Goal: Task Accomplishment & Management: Use online tool/utility

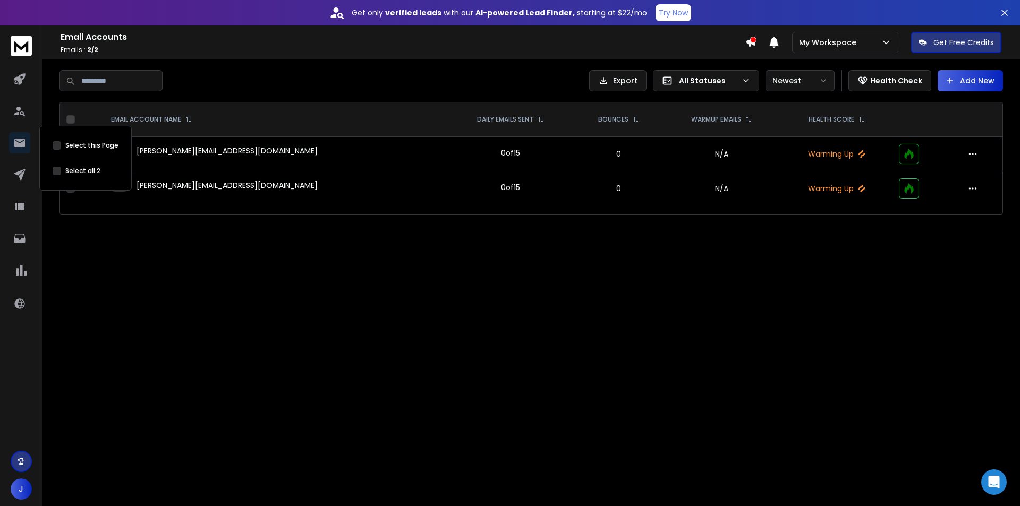
click at [70, 117] on button "Select this Page" at bounding box center [70, 119] width 9 height 9
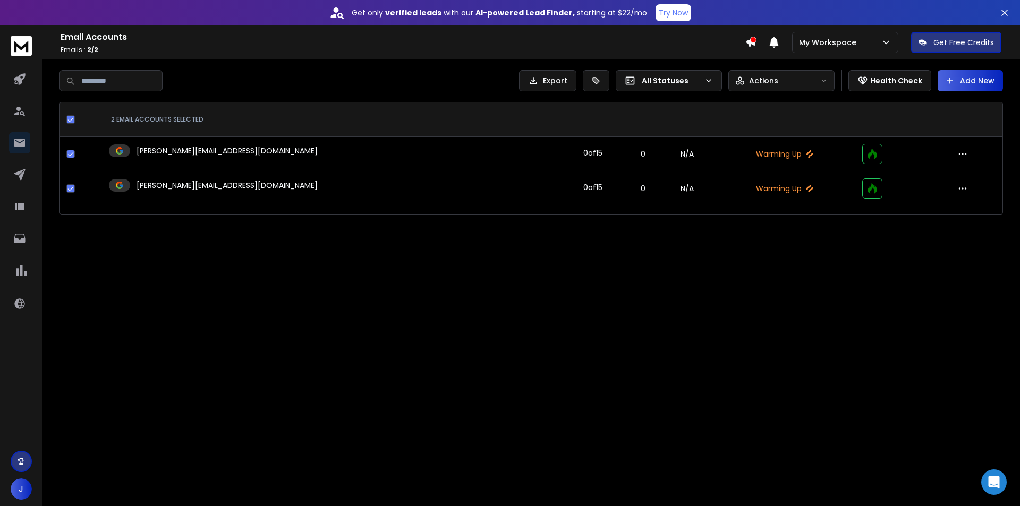
click at [868, 155] on icon at bounding box center [872, 154] width 9 height 11
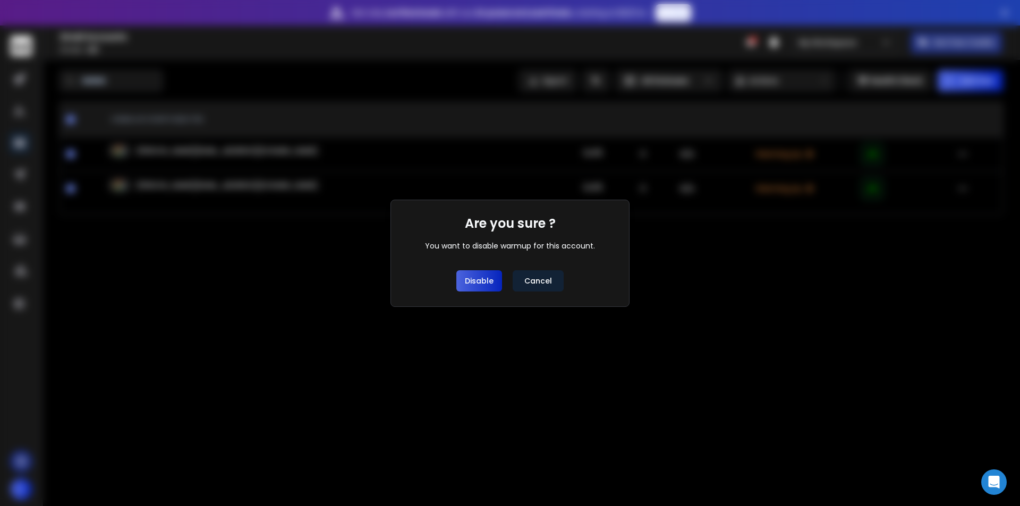
click at [544, 288] on button "Cancel" at bounding box center [538, 280] width 51 height 21
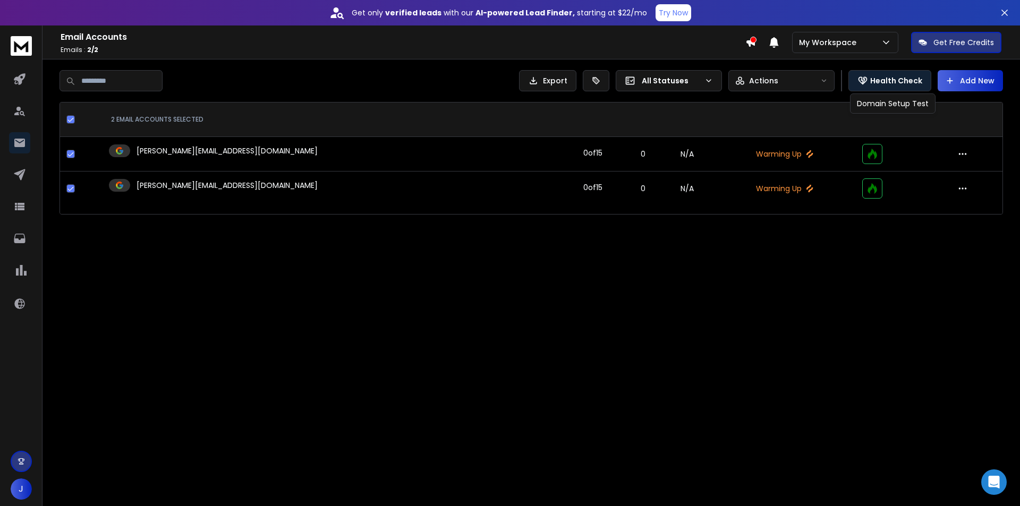
click at [882, 84] on p "Health Check" at bounding box center [896, 80] width 52 height 11
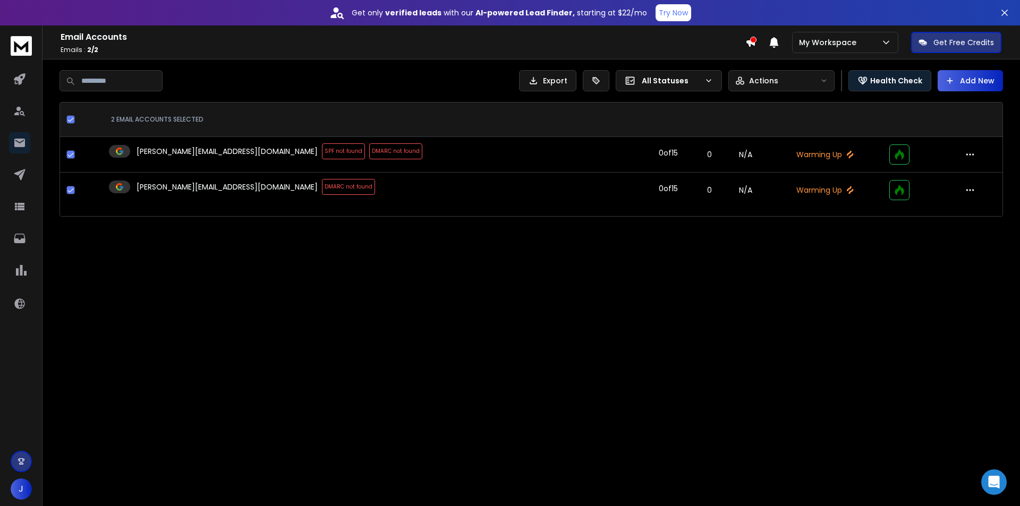
click at [71, 153] on button "button" at bounding box center [70, 154] width 9 height 9
click at [69, 185] on td at bounding box center [81, 191] width 43 height 36
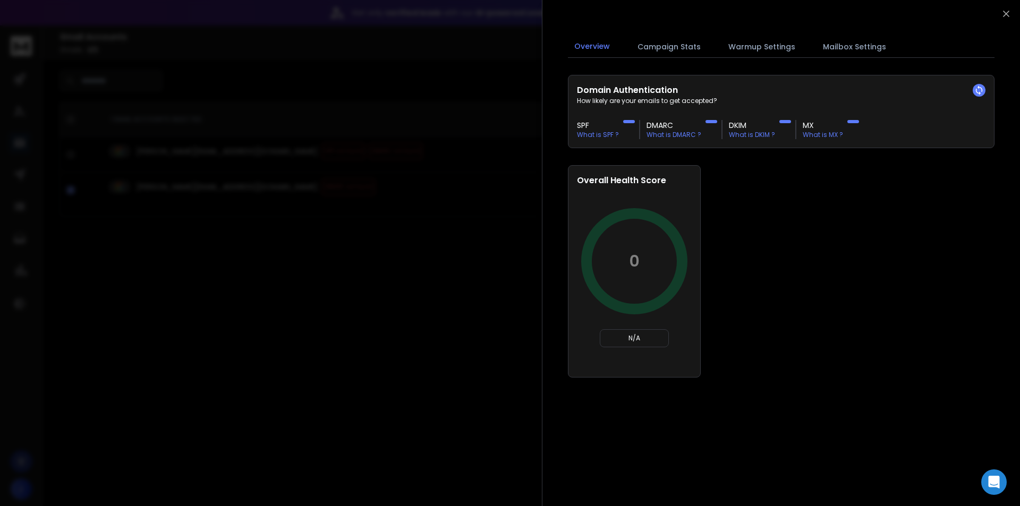
drag, startPoint x: 440, startPoint y: 179, endPoint x: 432, endPoint y: 194, distance: 18.1
click at [439, 181] on div at bounding box center [510, 253] width 1020 height 506
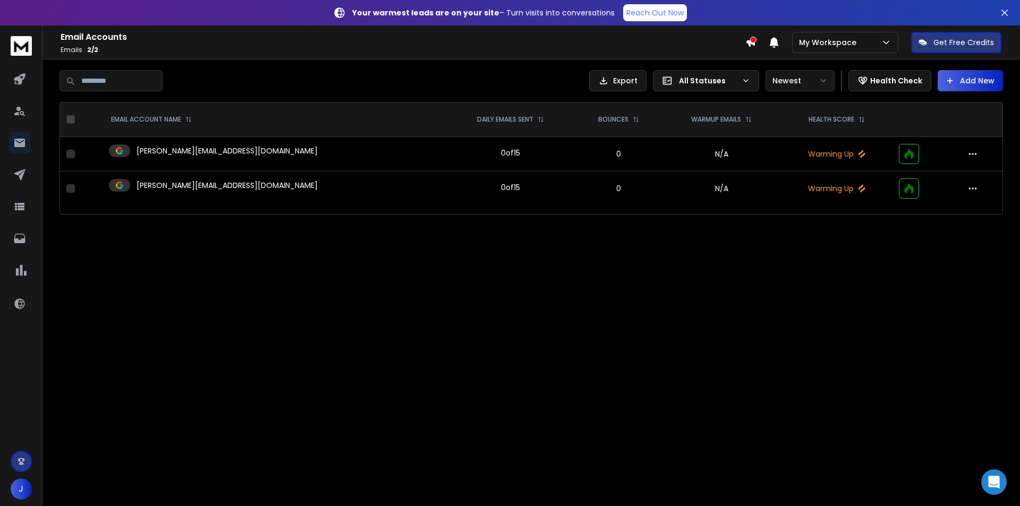
click at [67, 152] on button "button" at bounding box center [70, 154] width 9 height 9
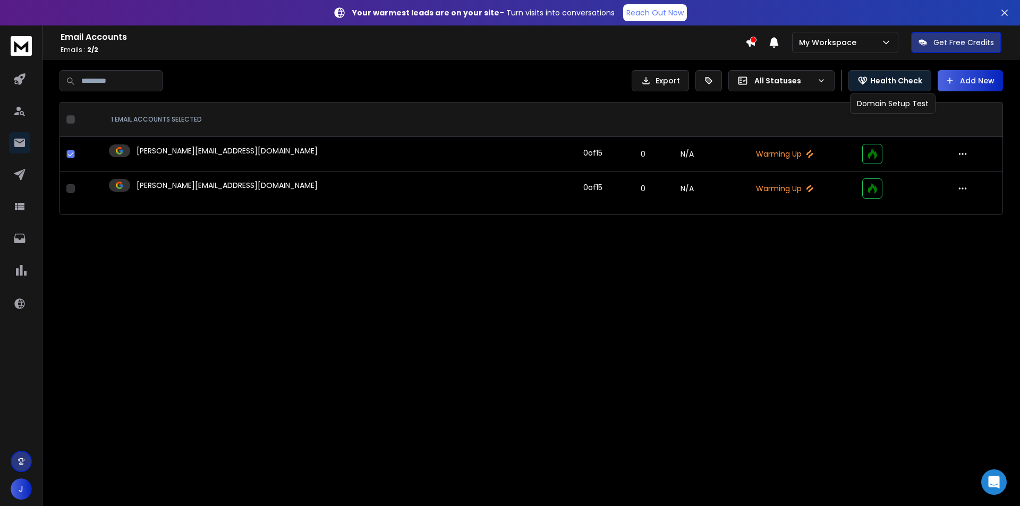
click at [885, 80] on p "Health Check" at bounding box center [896, 80] width 52 height 11
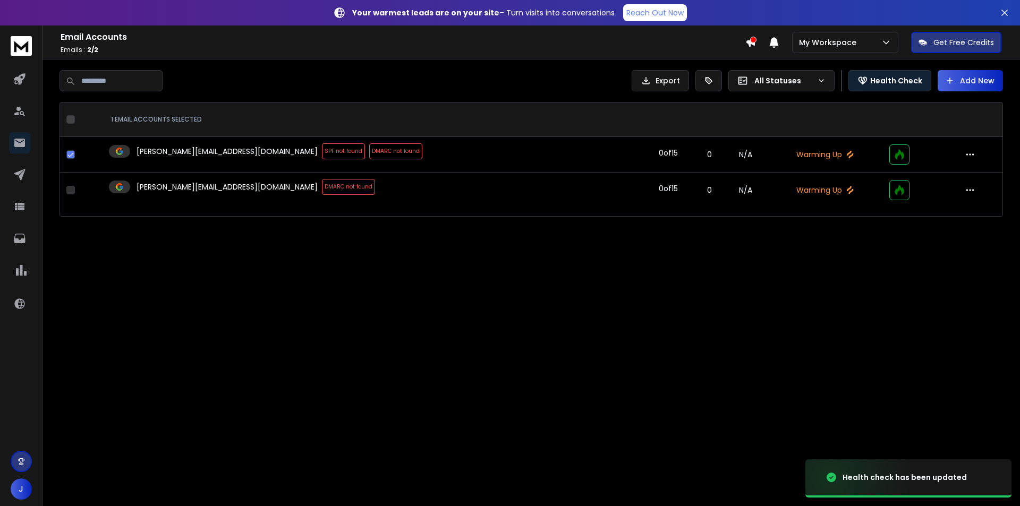
click at [67, 153] on button "button" at bounding box center [70, 154] width 9 height 9
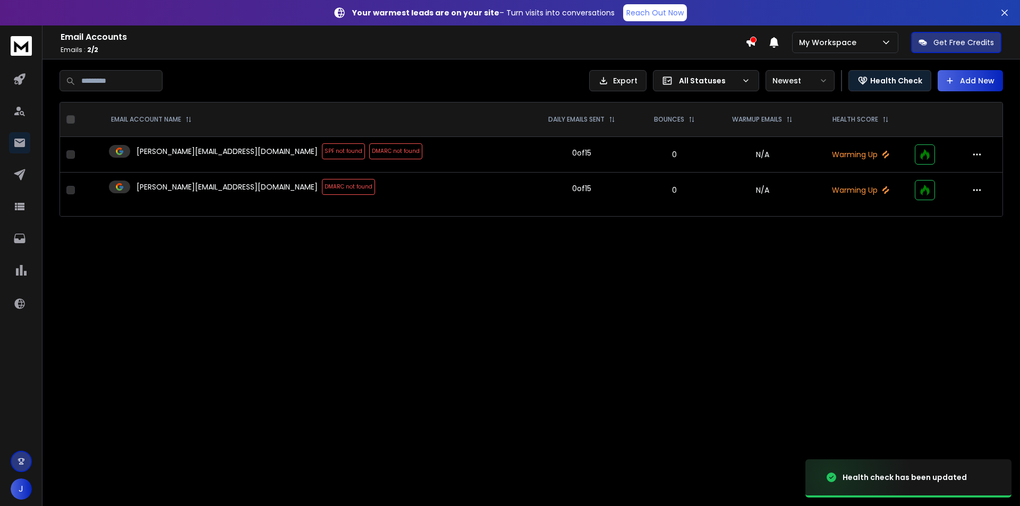
click at [72, 184] on td at bounding box center [81, 191] width 43 height 36
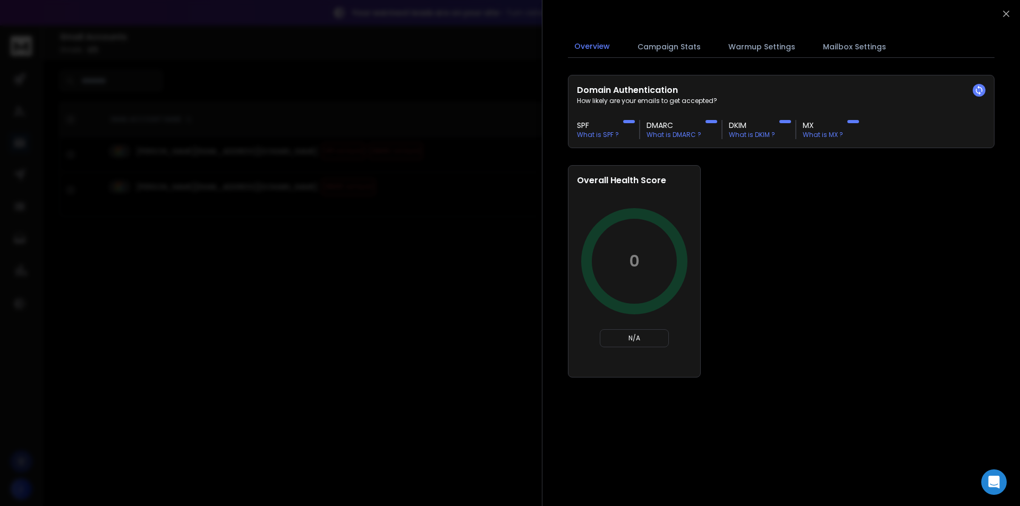
click at [442, 260] on div at bounding box center [510, 253] width 1020 height 506
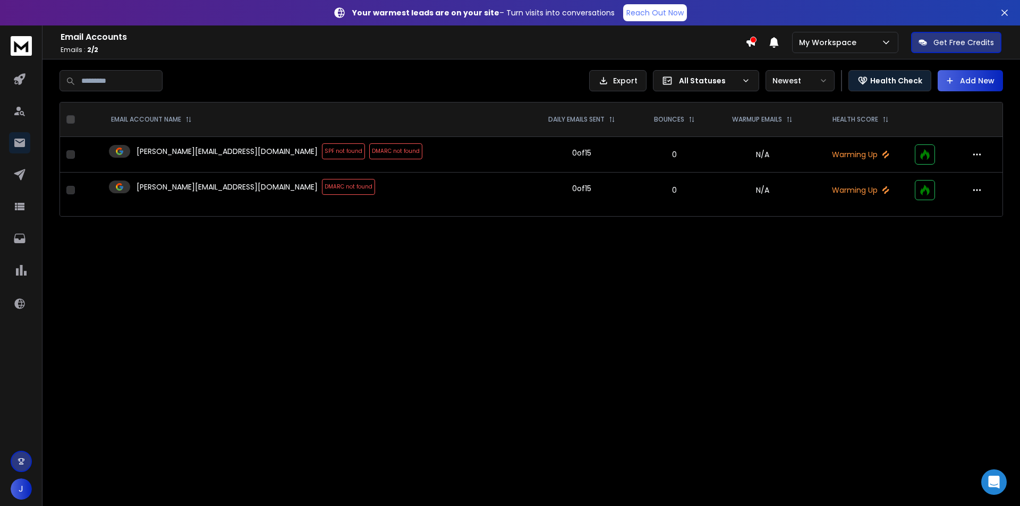
click at [73, 194] on button "button" at bounding box center [70, 190] width 9 height 9
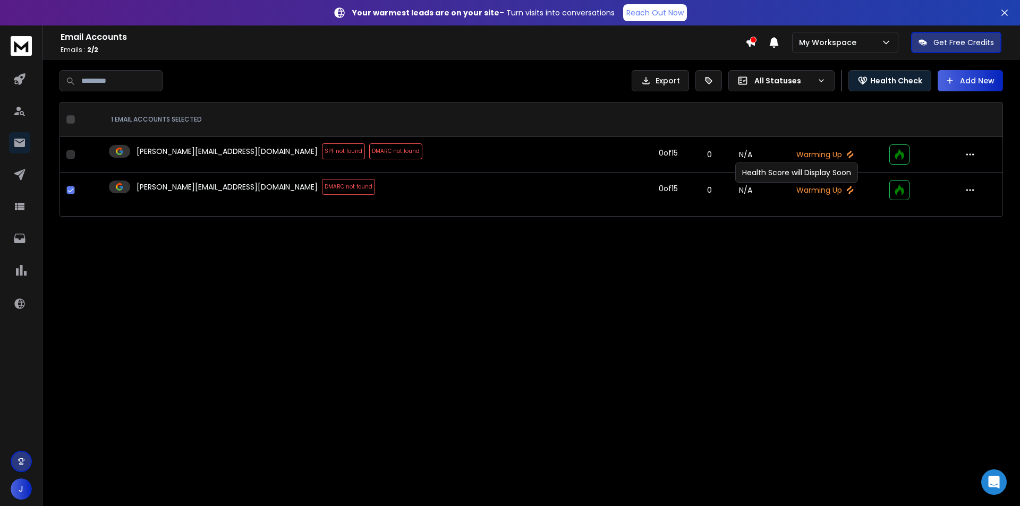
click at [804, 193] on p "Warming Up" at bounding box center [825, 190] width 103 height 11
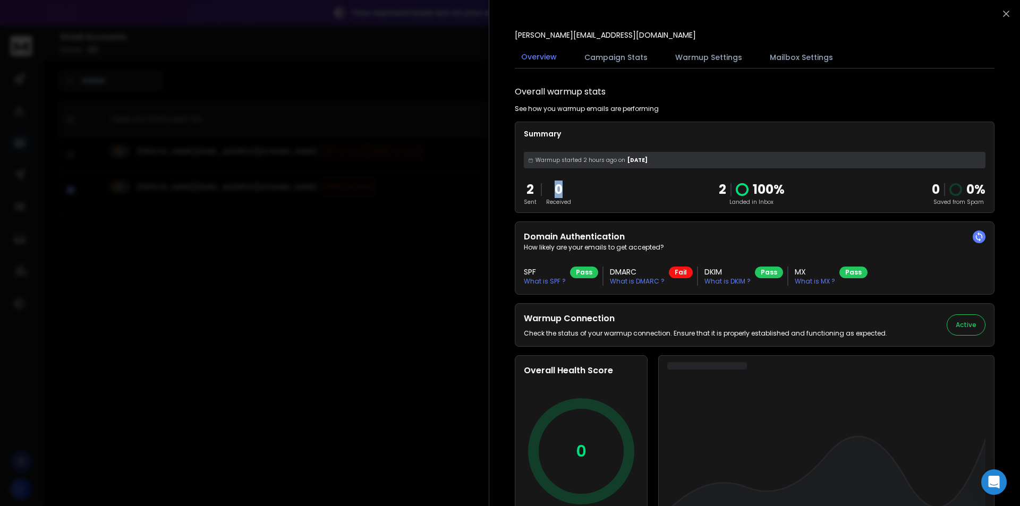
drag, startPoint x: 562, startPoint y: 189, endPoint x: 543, endPoint y: 191, distance: 18.8
click at [543, 191] on div "2 Sent 0 Received" at bounding box center [547, 193] width 47 height 25
click at [570, 183] on div "2 Sent 0 Received 2 100 % Landed in Inbox 0 0 % Saved from Spam" at bounding box center [755, 193] width 462 height 25
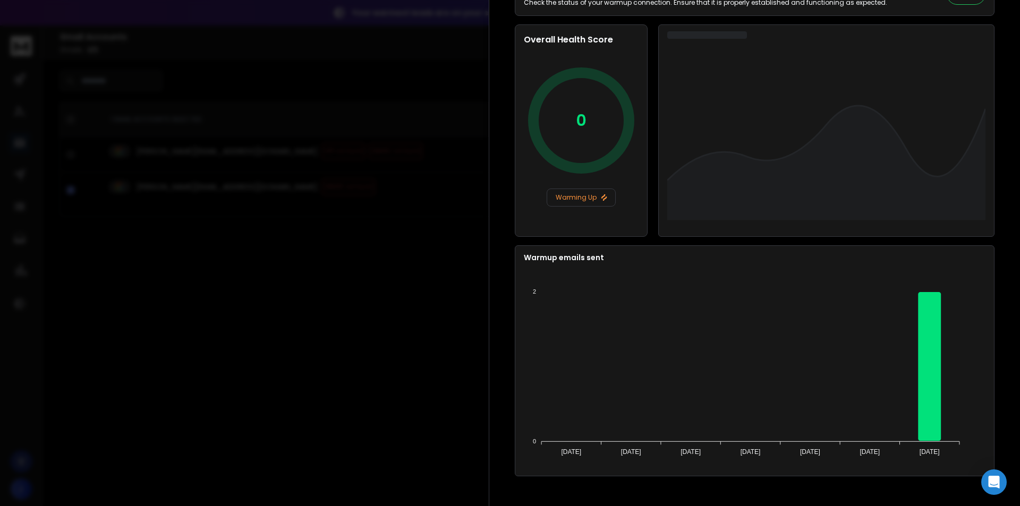
scroll to position [118, 0]
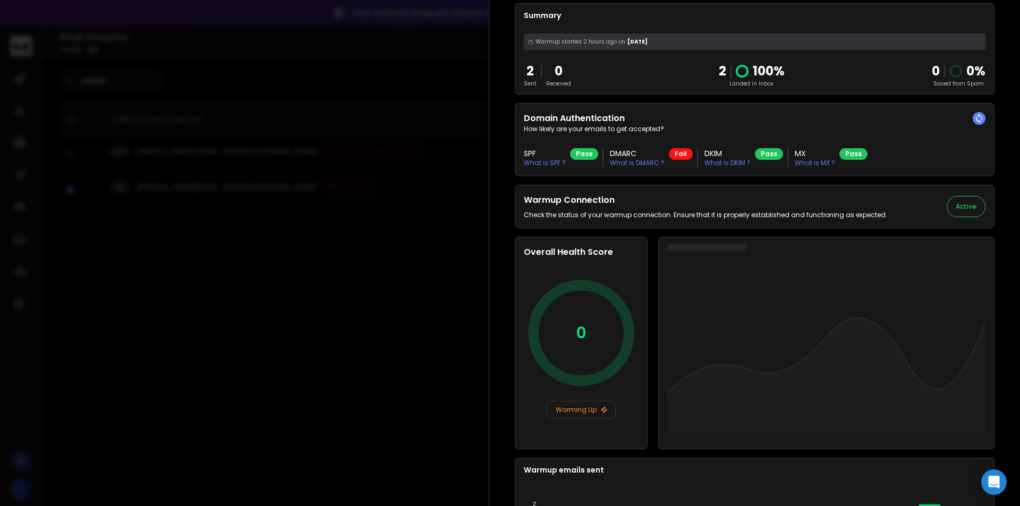
click at [581, 205] on h2 "Warmup Connection" at bounding box center [705, 200] width 363 height 13
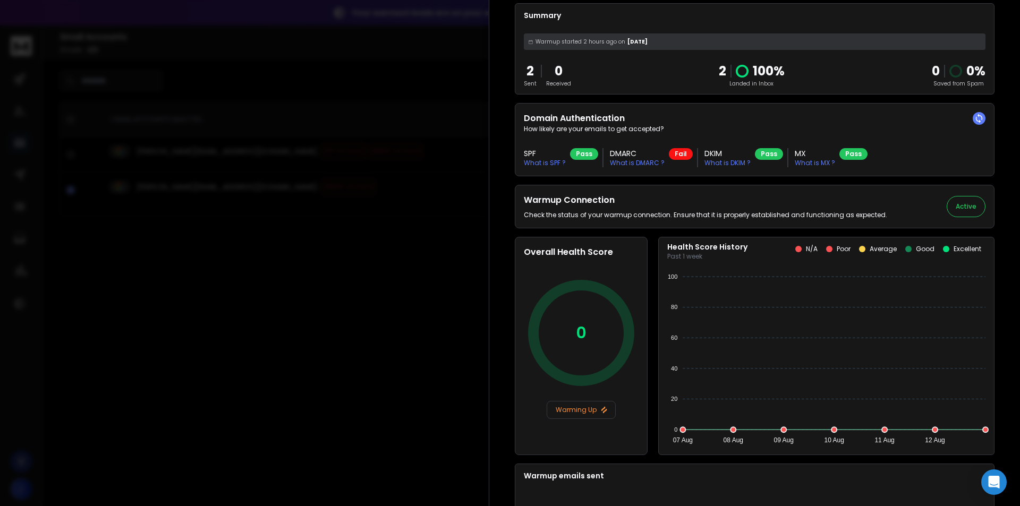
scroll to position [0, 0]
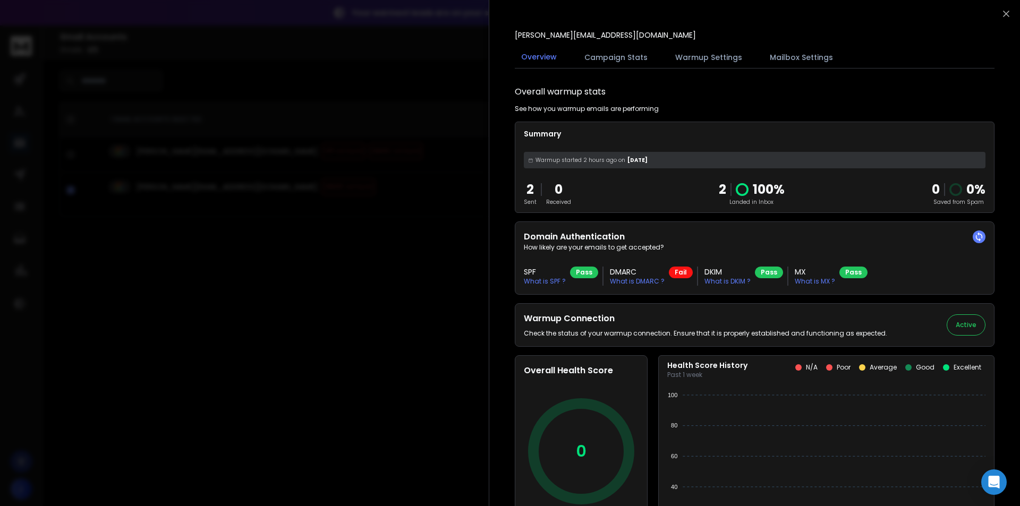
click at [705, 55] on button "Warmup Settings" at bounding box center [709, 57] width 80 height 23
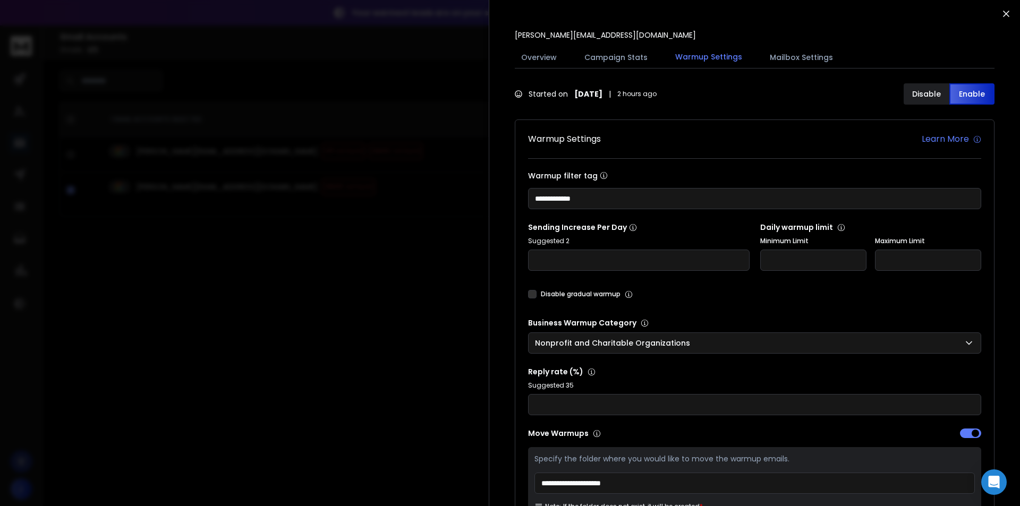
click at [1004, 14] on icon "button" at bounding box center [1006, 13] width 5 height 5
